Goal: Task Accomplishment & Management: Manage account settings

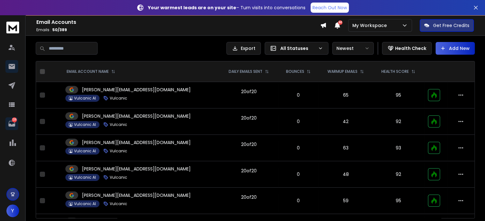
click at [13, 123] on p "129" at bounding box center [14, 120] width 5 height 5
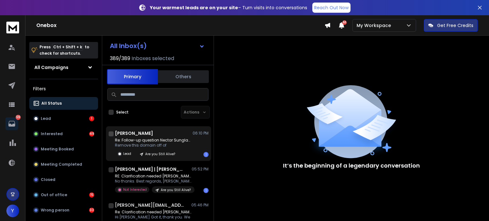
click at [139, 142] on p "Re: Follow-up question Nectar Sunglasses" at bounding box center [153, 140] width 76 height 5
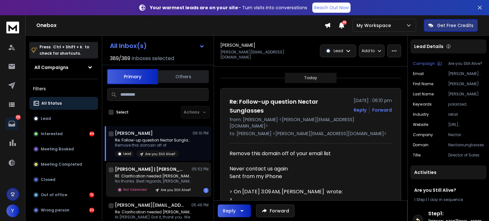
click at [181, 171] on h1 "[PERSON_NAME] | [PERSON_NAME] Point SC" at bounding box center [150, 169] width 70 height 6
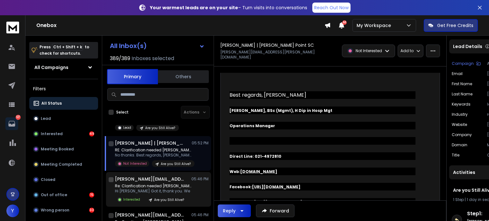
scroll to position [64, 0]
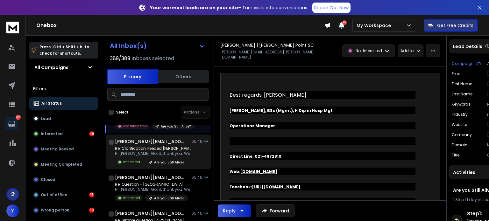
click at [171, 147] on p "Re: Clarification needed [PERSON_NAME]" at bounding box center [153, 148] width 76 height 5
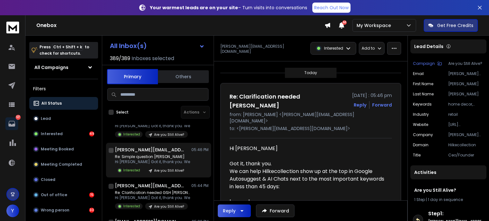
scroll to position [96, 0]
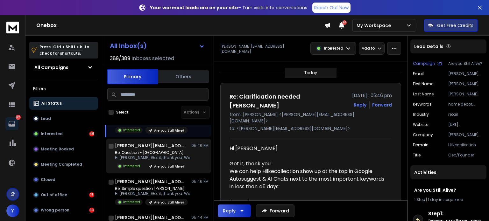
click at [167, 147] on h1 "[PERSON_NAME][EMAIL_ADDRESS][DOMAIN_NAME]" at bounding box center [150, 146] width 70 height 6
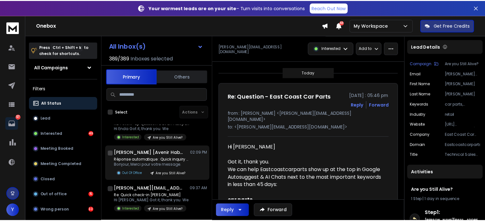
scroll to position [350, 0]
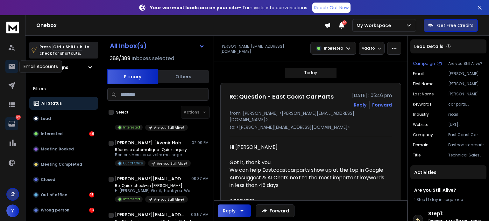
click at [15, 66] on icon at bounding box center [12, 67] width 8 height 8
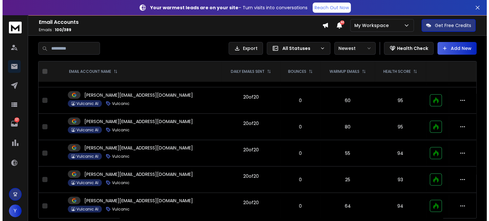
scroll to position [1382, 0]
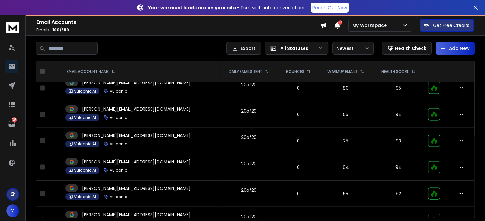
click at [132, 132] on div "[PERSON_NAME][EMAIL_ADDRESS][DOMAIN_NAME]" at bounding box center [140, 136] width 150 height 8
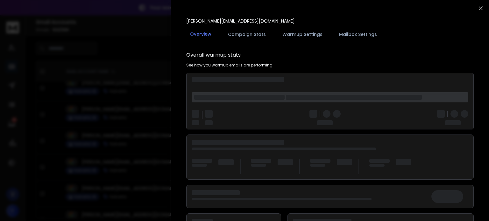
click at [296, 34] on button "Warmup Settings" at bounding box center [303, 34] width 48 height 14
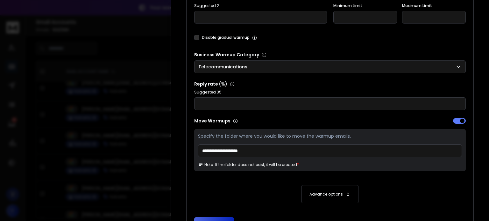
scroll to position [159, 0]
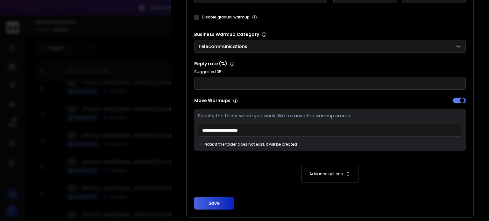
click at [148, 101] on div at bounding box center [244, 110] width 489 height 221
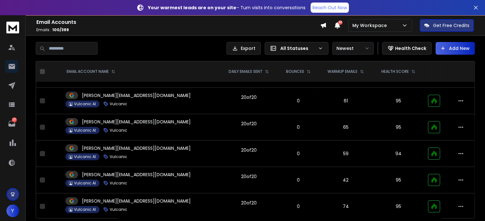
scroll to position [2504, 0]
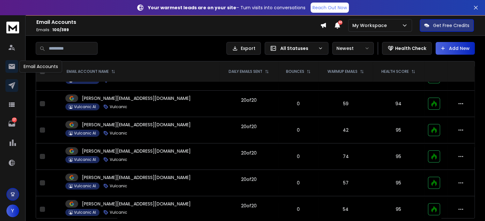
click at [11, 84] on icon at bounding box center [11, 85] width 7 height 7
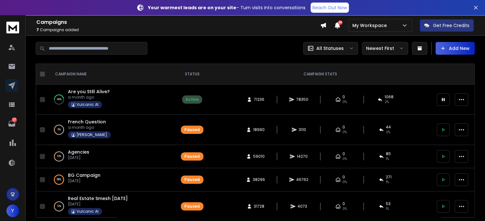
click at [229, 46] on div at bounding box center [146, 48] width 220 height 13
click at [283, 42] on div "Campaigns 7 Campaigns Added All Statuses Newest First Add New" at bounding box center [365, 48] width 220 height 13
